Goal: Task Accomplishment & Management: Manage account settings

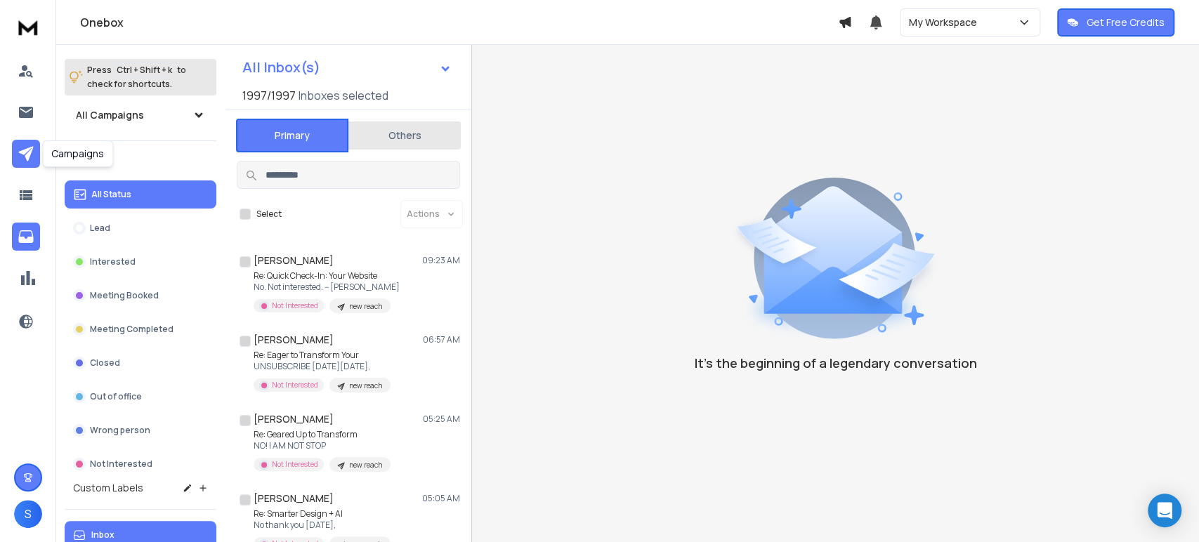
click at [30, 149] on icon at bounding box center [26, 153] width 17 height 17
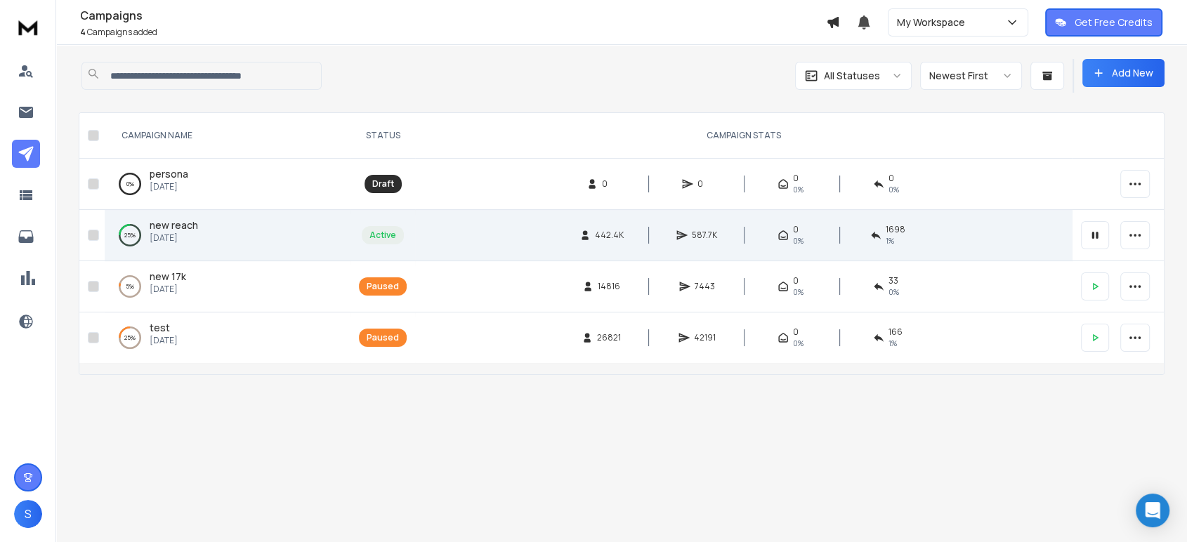
click at [493, 212] on td "442.4K 587.7K 0 0% 1698 1 %" at bounding box center [744, 235] width 658 height 51
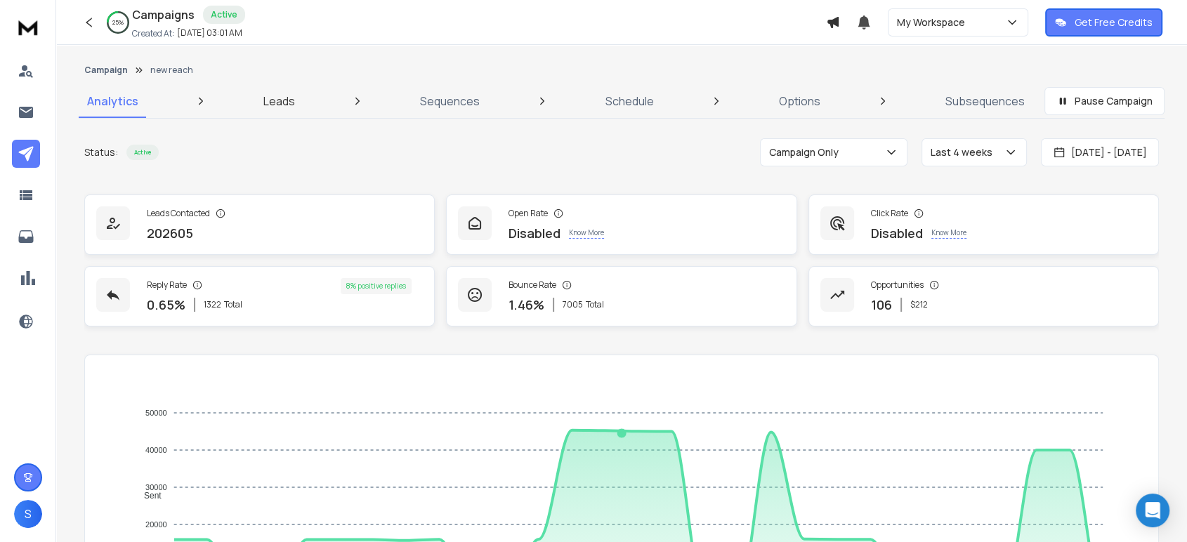
click at [272, 104] on p "Leads" at bounding box center [279, 101] width 32 height 17
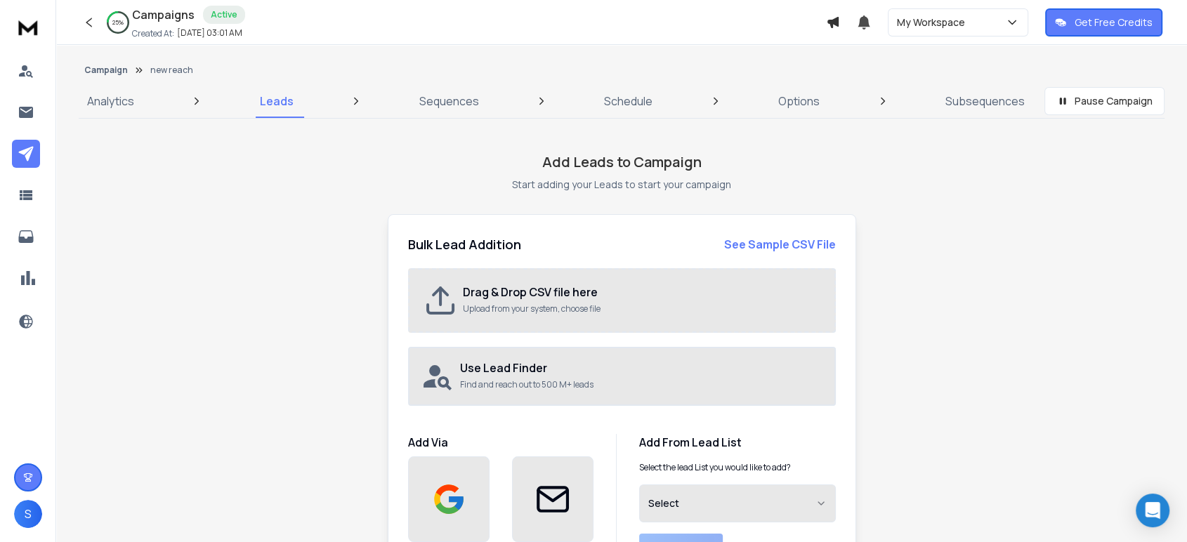
click at [290, 93] on p "Leads" at bounding box center [277, 101] width 34 height 17
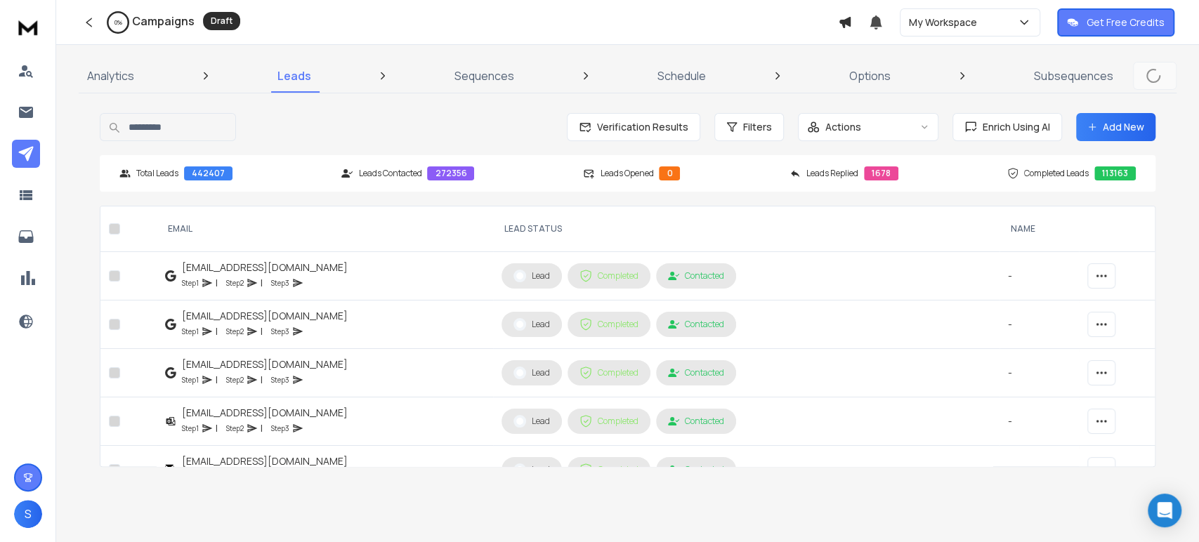
click at [1124, 133] on button "Add New" at bounding box center [1115, 127] width 79 height 28
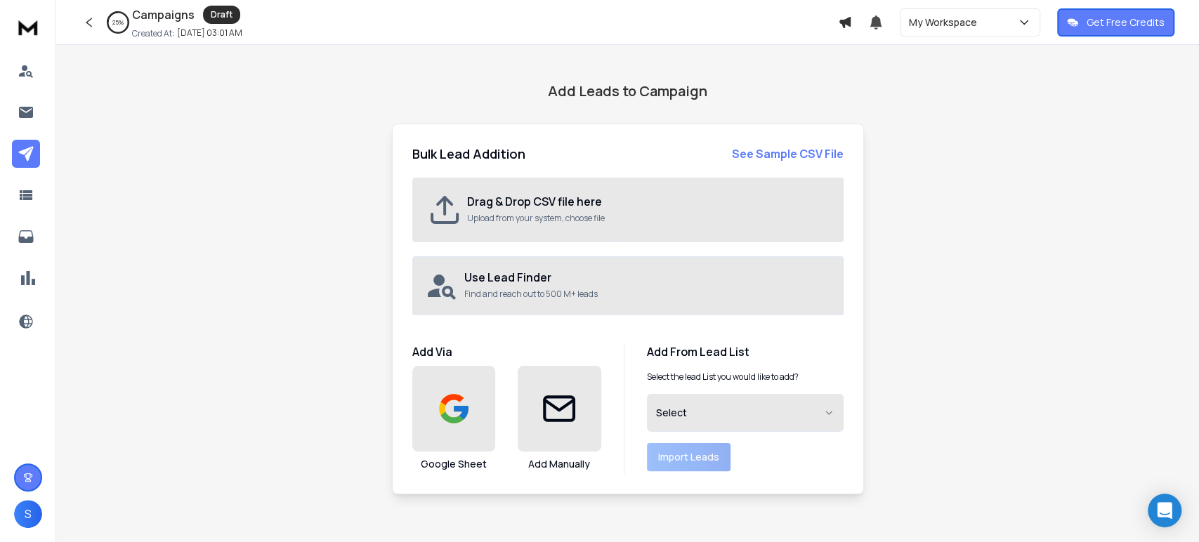
click at [787, 411] on button "Select" at bounding box center [745, 413] width 197 height 38
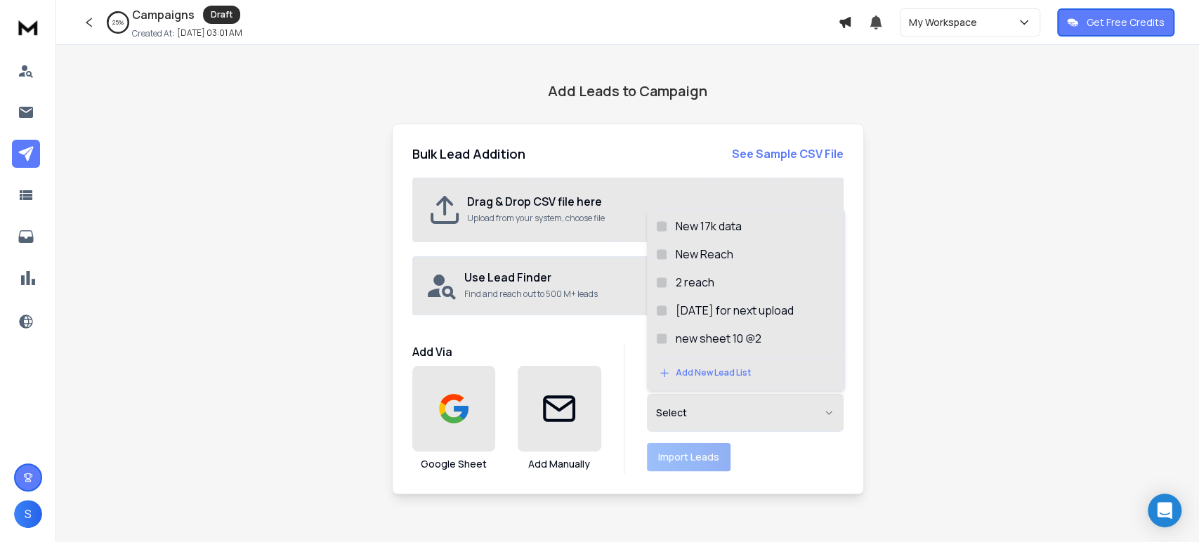
click at [662, 307] on button "button" at bounding box center [661, 310] width 11 height 11
click at [660, 282] on button "button" at bounding box center [661, 282] width 11 height 11
click at [656, 336] on button "button" at bounding box center [661, 338] width 11 height 11
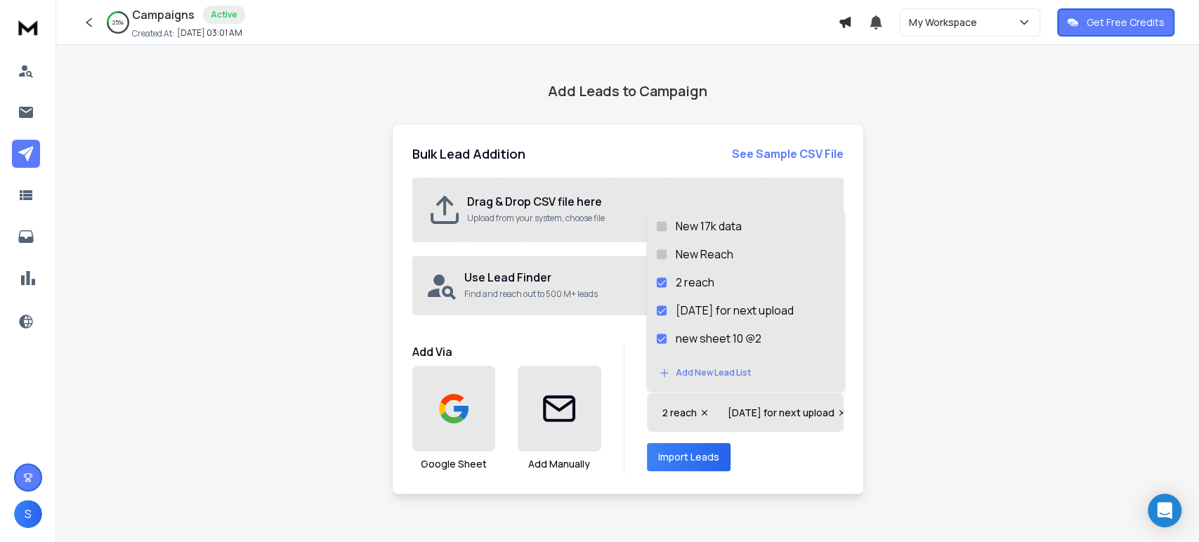
click at [663, 282] on button "button" at bounding box center [661, 282] width 11 height 11
click at [686, 454] on button "Import Leads" at bounding box center [689, 457] width 84 height 28
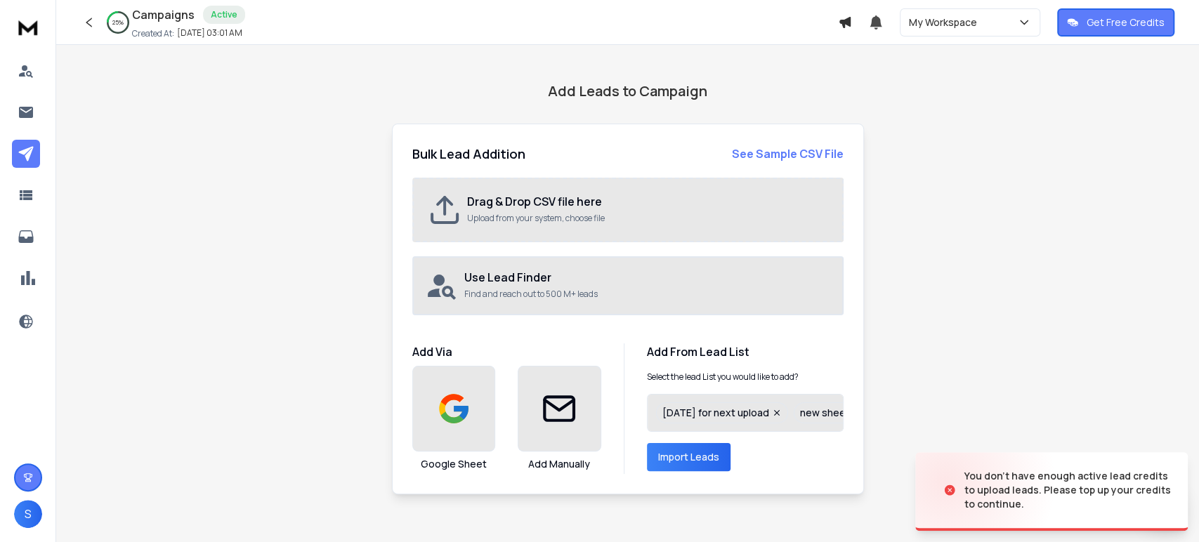
click at [949, 336] on div "Add Leads to Campaign Bulk Lead Addition See Sample CSV File Drag & Drop CSV fi…" at bounding box center [627, 287] width 719 height 413
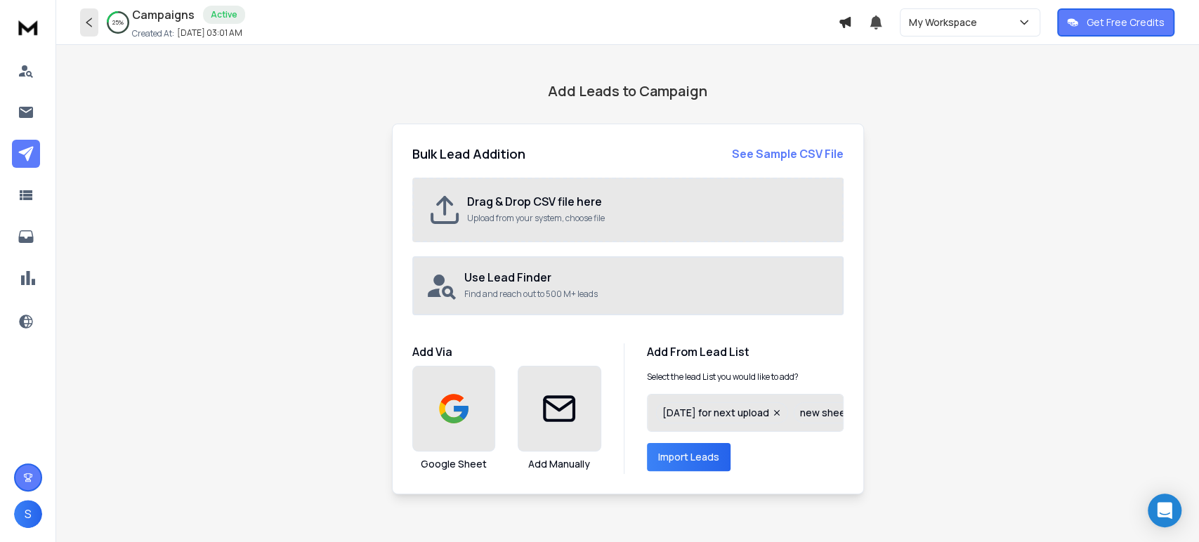
click at [88, 23] on icon at bounding box center [89, 22] width 6 height 9
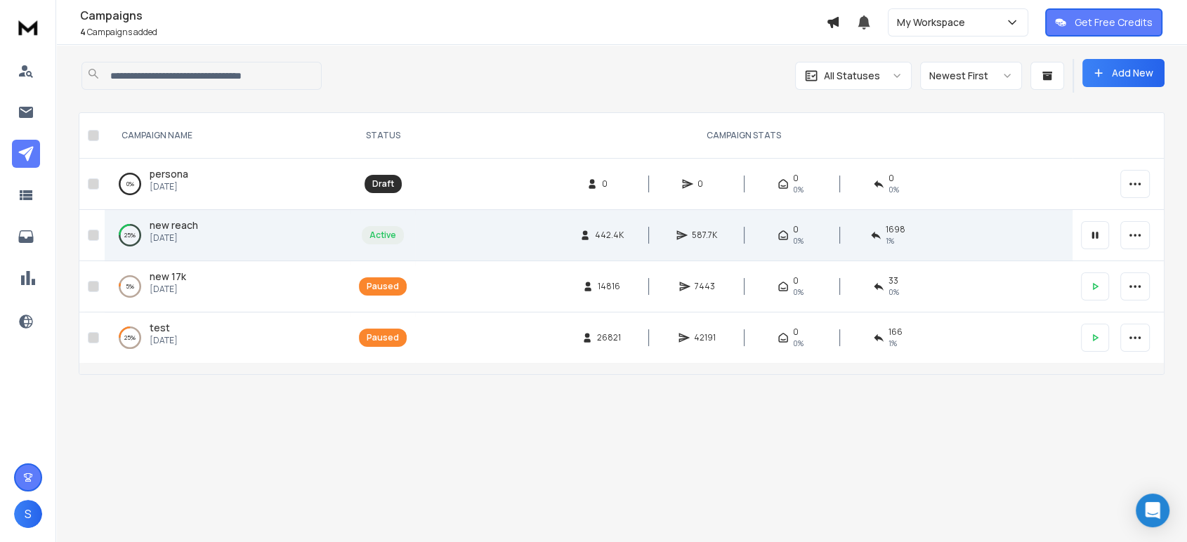
click at [506, 228] on div "442.4K 587.7K 0 0% 1698 1 %" at bounding box center [744, 235] width 641 height 22
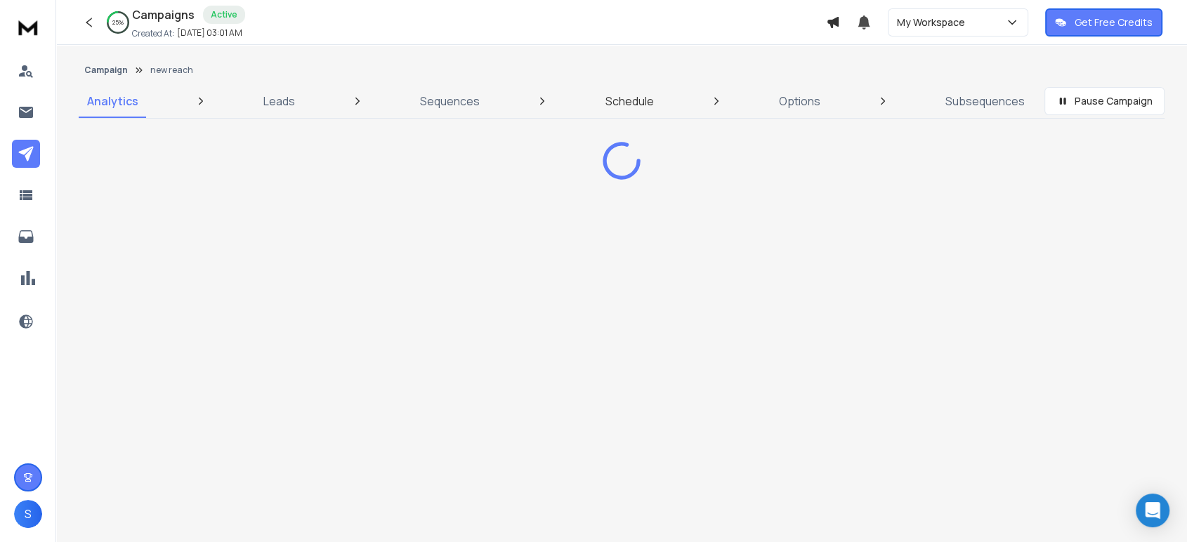
click at [629, 101] on p "Schedule" at bounding box center [630, 101] width 48 height 17
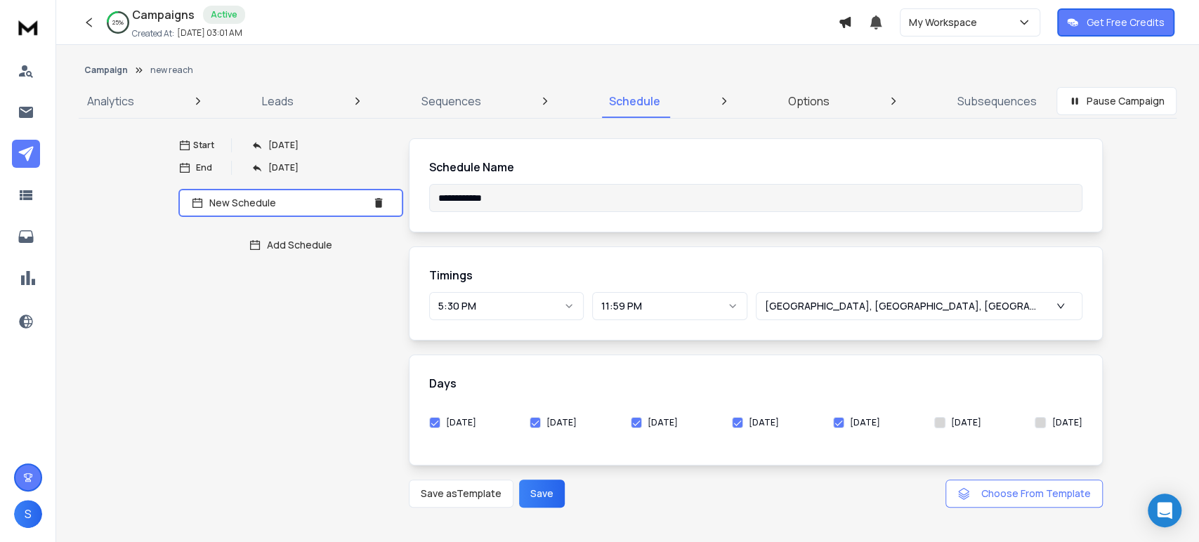
click at [816, 100] on p "Options" at bounding box center [808, 101] width 41 height 17
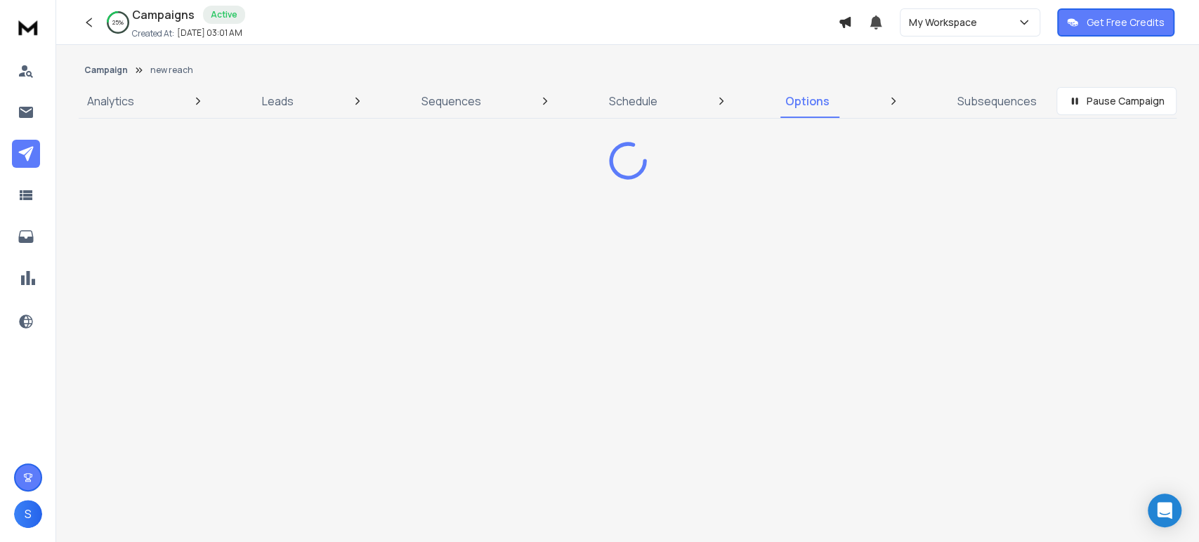
select select "*"
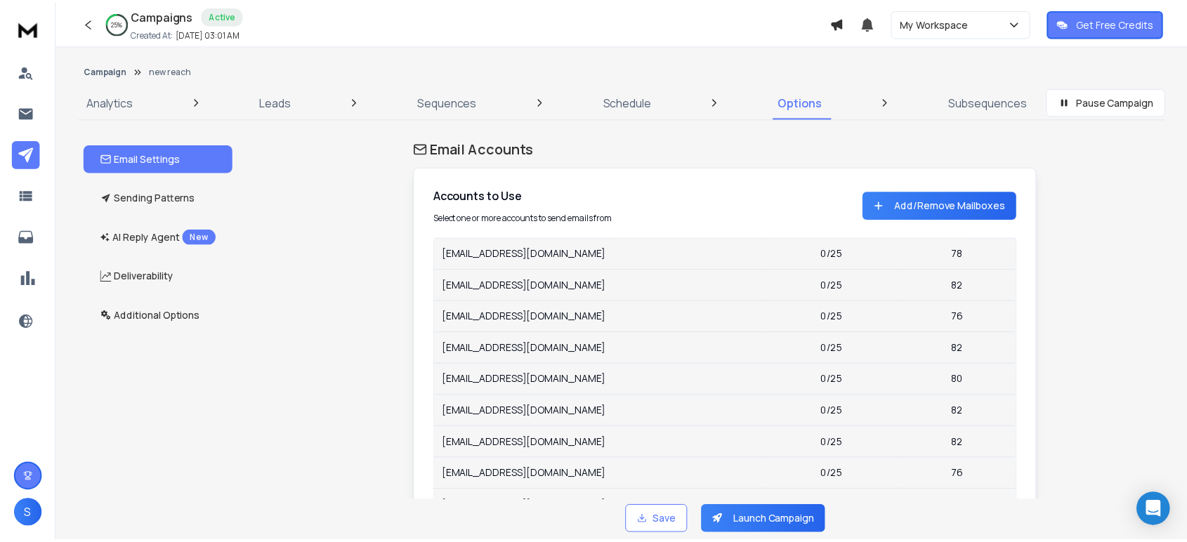
scroll to position [2653, 0]
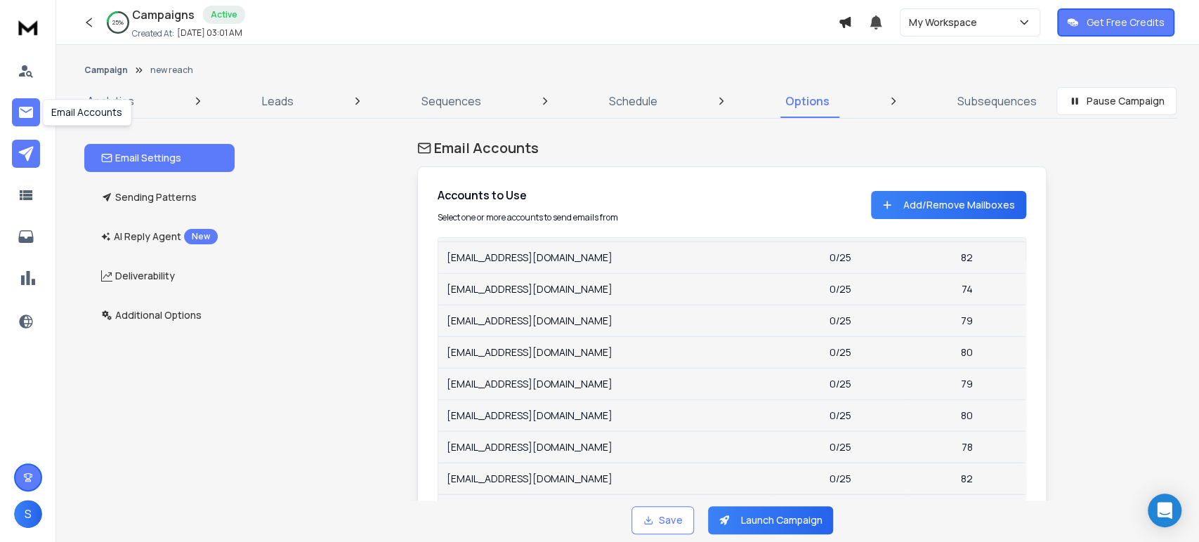
click at [23, 116] on icon at bounding box center [26, 112] width 14 height 11
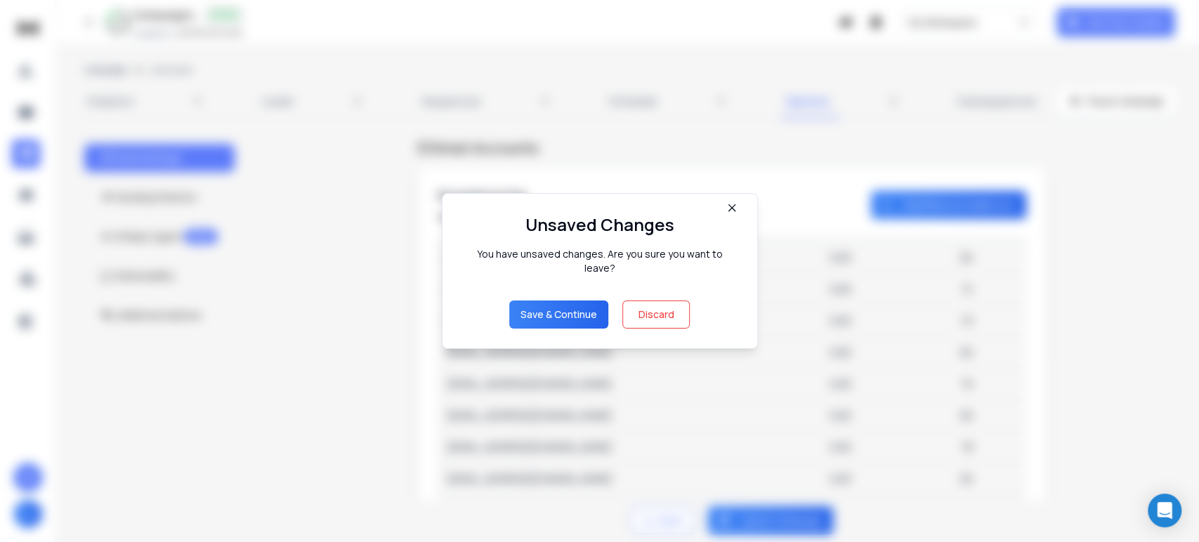
click at [658, 308] on button "Discard" at bounding box center [655, 315] width 67 height 28
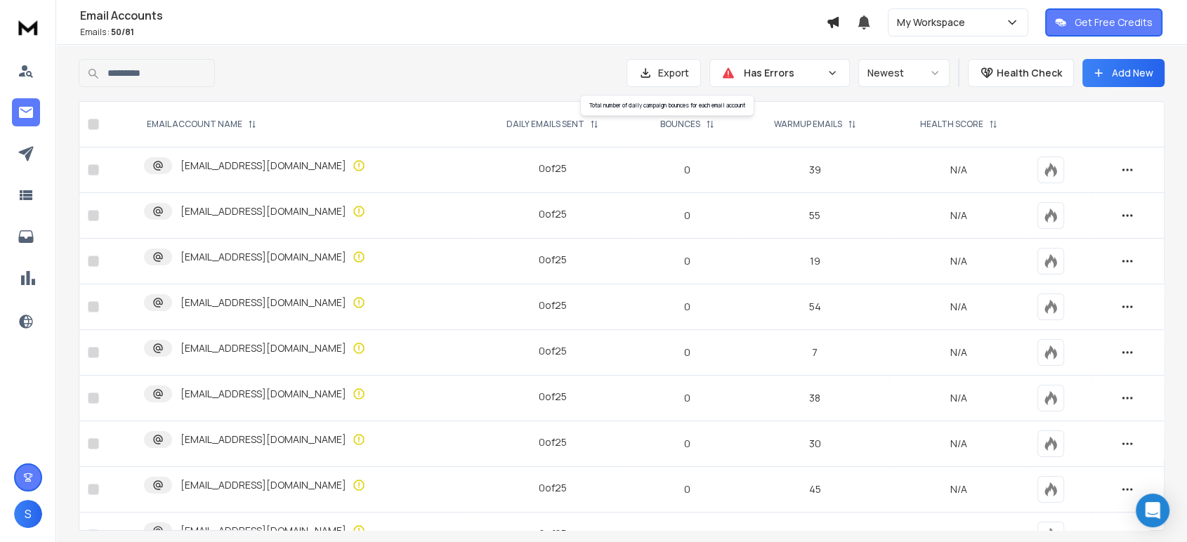
click at [765, 75] on p "Has Errors" at bounding box center [782, 73] width 77 height 14
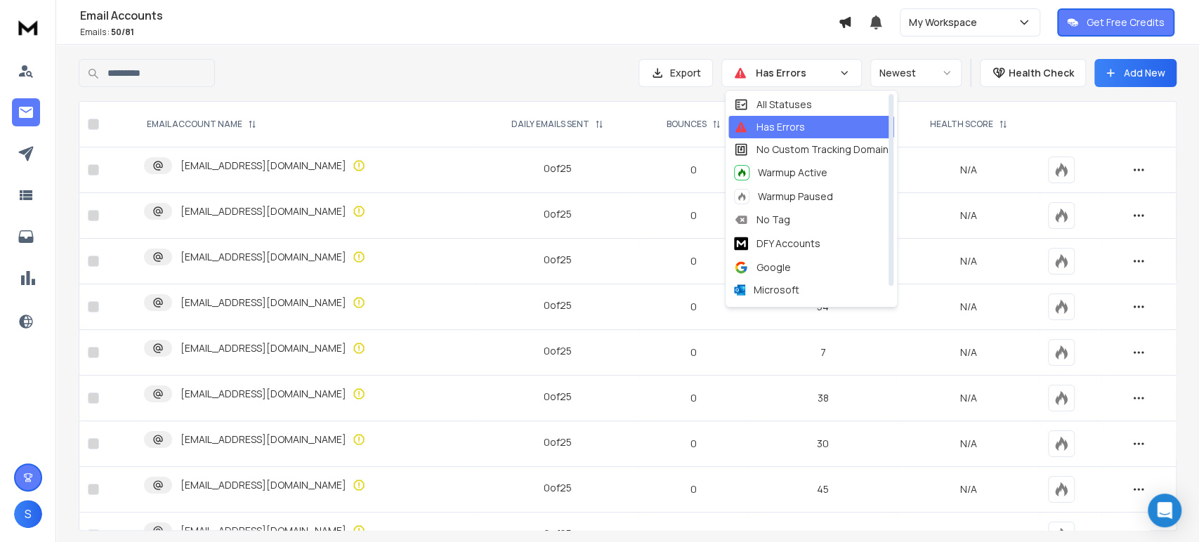
click at [764, 133] on div "Has Errors" at bounding box center [769, 127] width 71 height 14
